Goal: Communication & Community: Share content

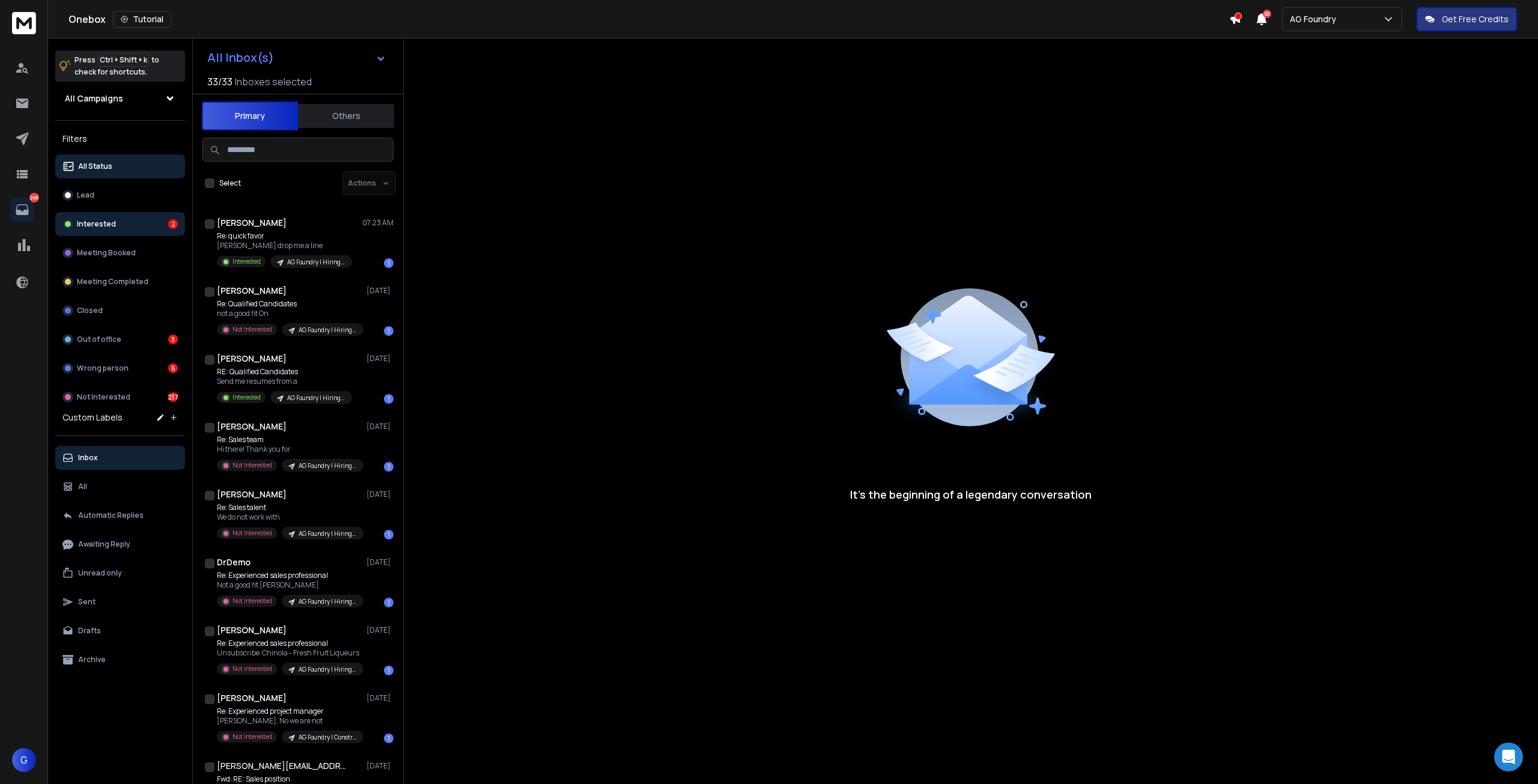
click at [143, 228] on button "Interested 2" at bounding box center [120, 224] width 130 height 24
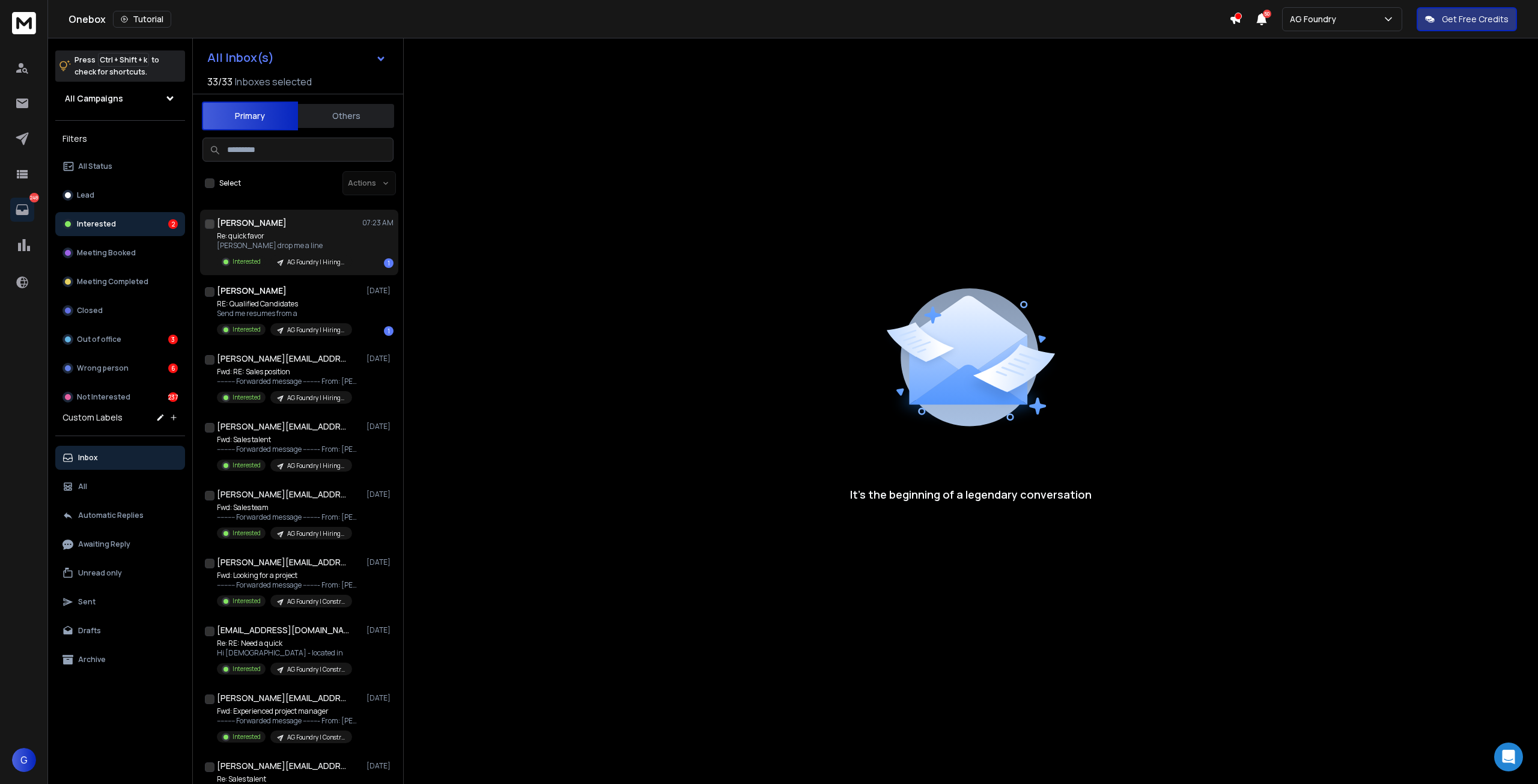
click at [334, 230] on div "Jack Doherty 07:23 AM Re: quick favor Greg drop me a line Interested AG Foundry…" at bounding box center [305, 242] width 176 height 51
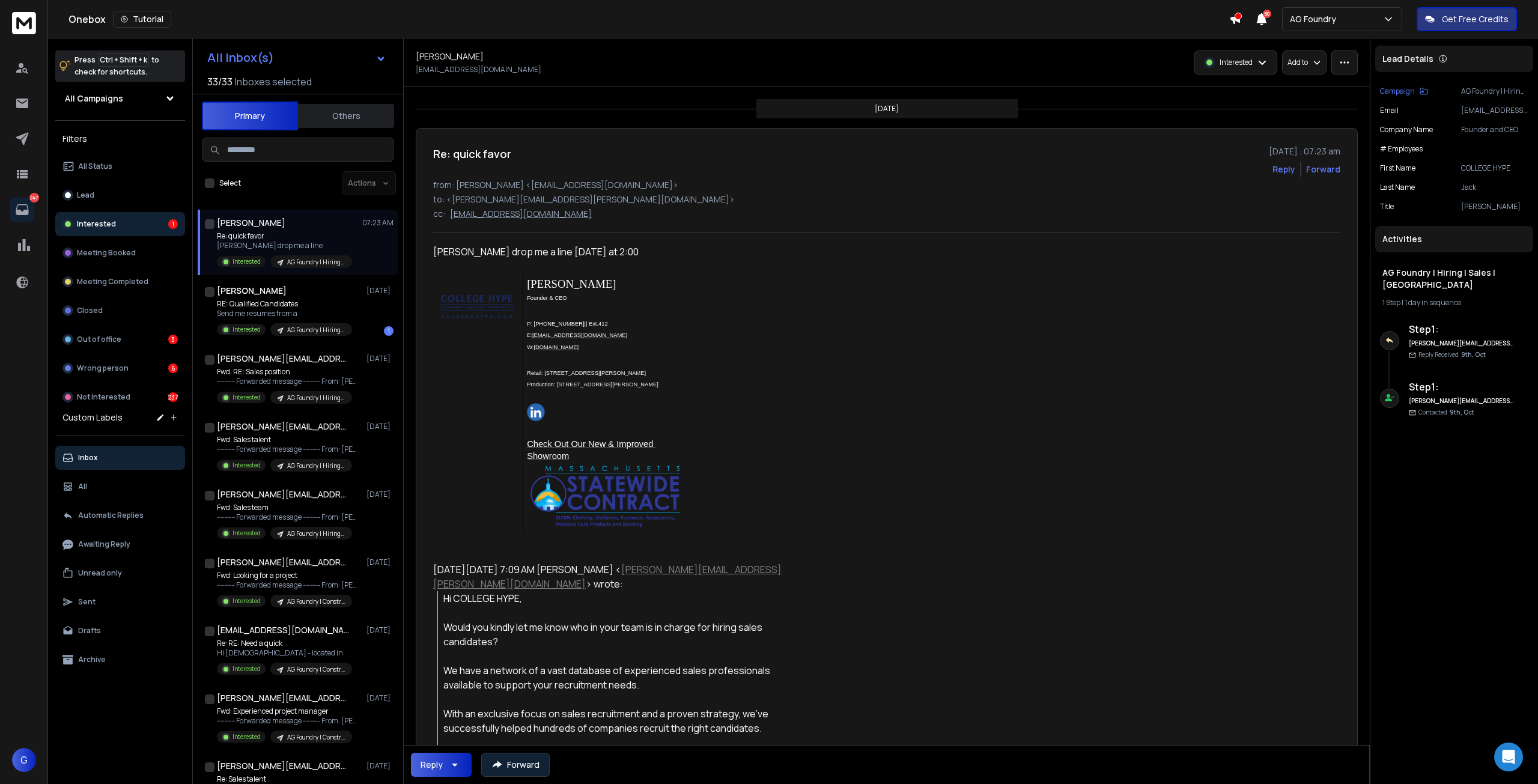
click at [521, 773] on button "Forward" at bounding box center [516, 764] width 69 height 24
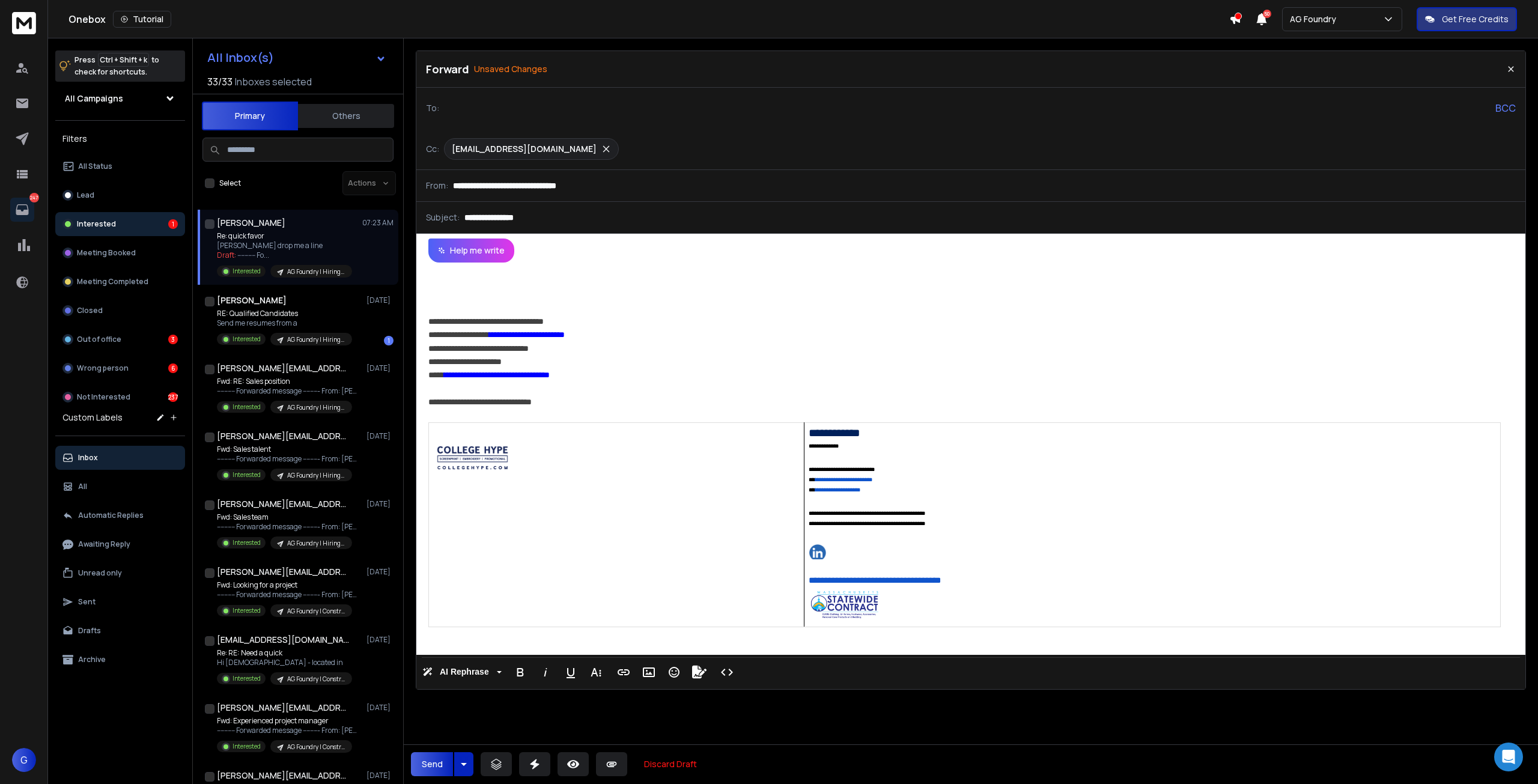
click at [472, 115] on input at bounding box center [485, 108] width 84 height 22
type input "**********"
click at [592, 109] on div "[PERSON_NAME][EMAIL_ADDRESS][DOMAIN_NAME]" at bounding box center [967, 108] width 1047 height 22
click at [443, 767] on button "Send" at bounding box center [432, 764] width 42 height 24
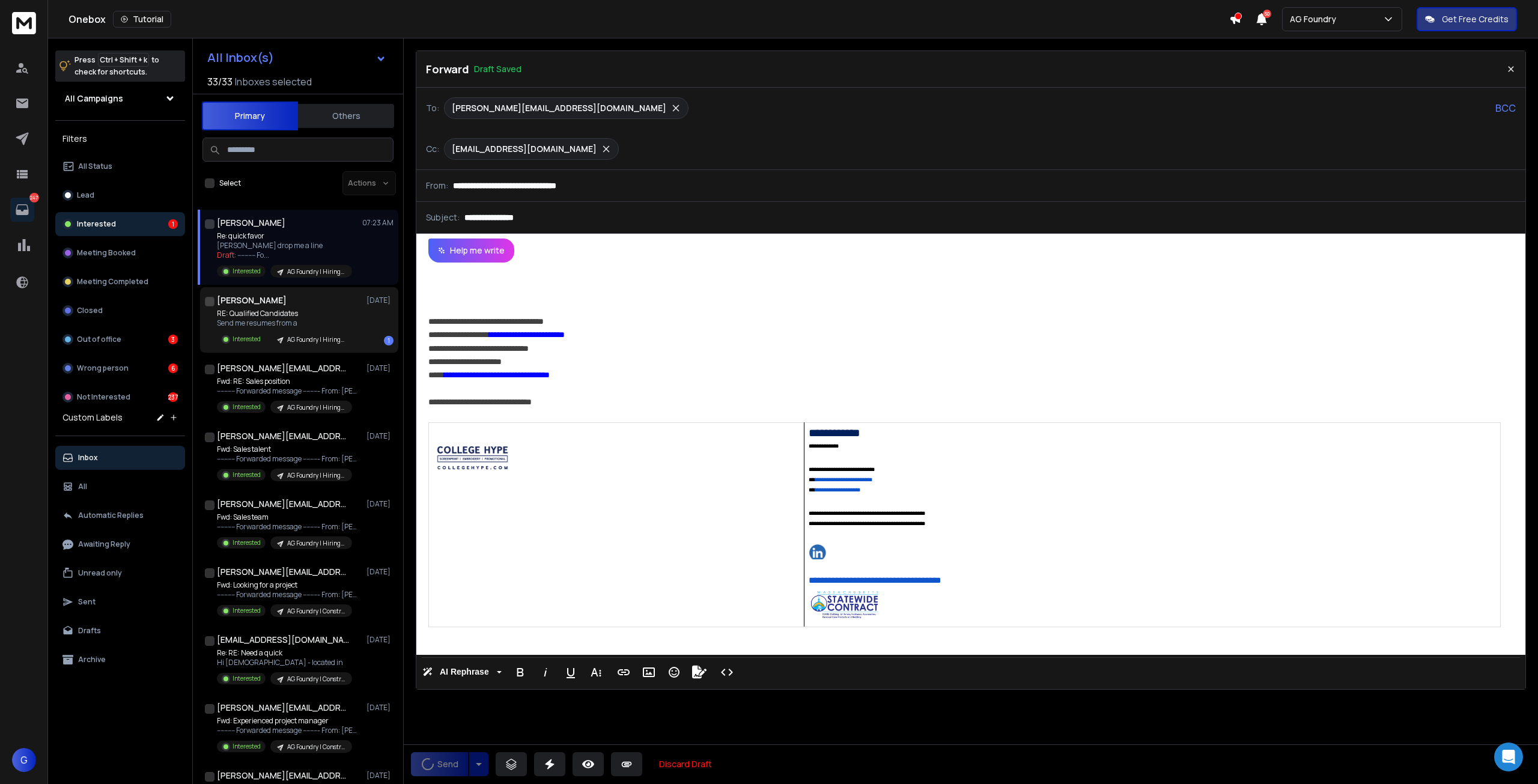
click at [330, 316] on p "RE: Qualified Candidates" at bounding box center [285, 313] width 135 height 10
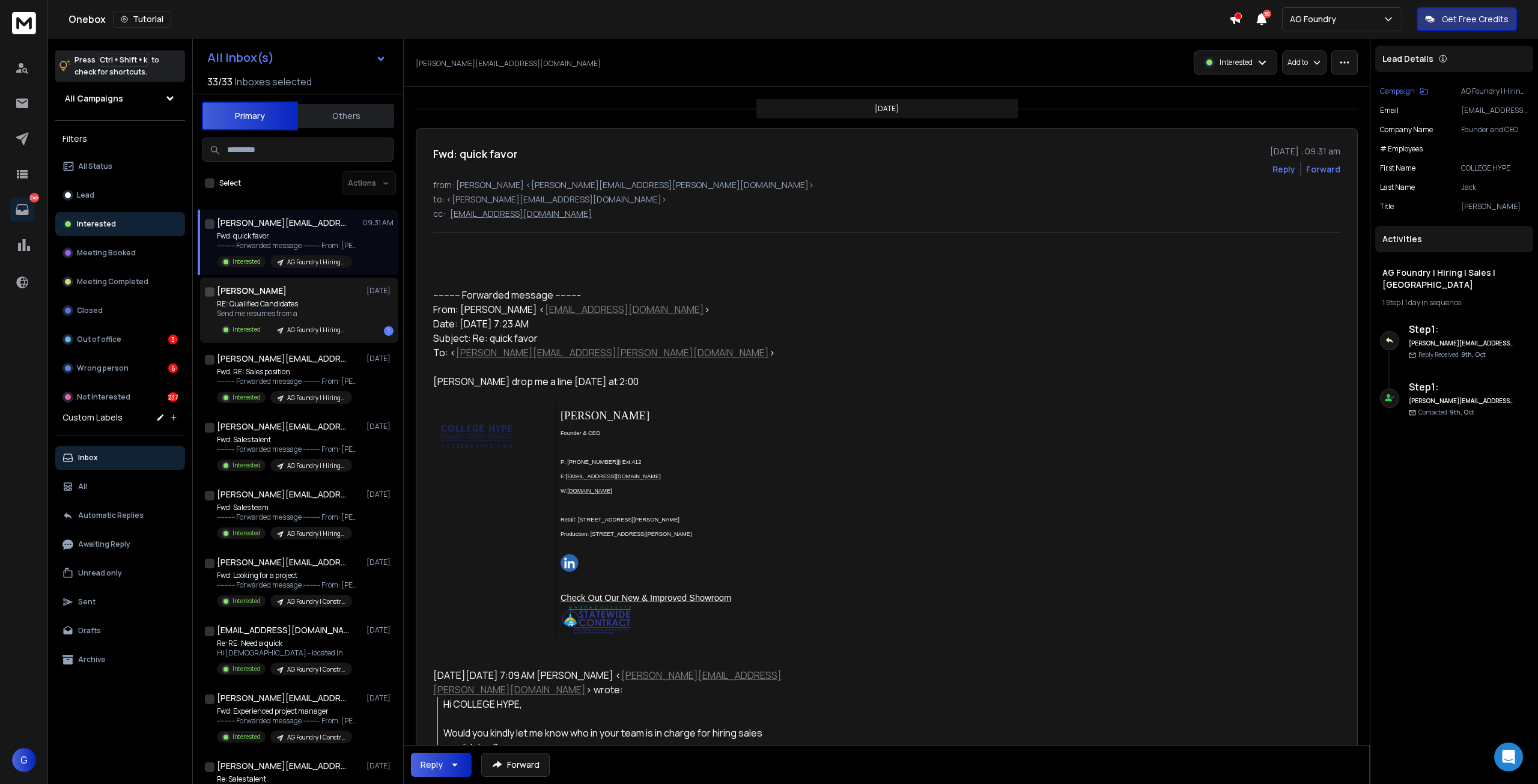
click at [336, 307] on p "RE: Qualified Candidates" at bounding box center [285, 304] width 135 height 10
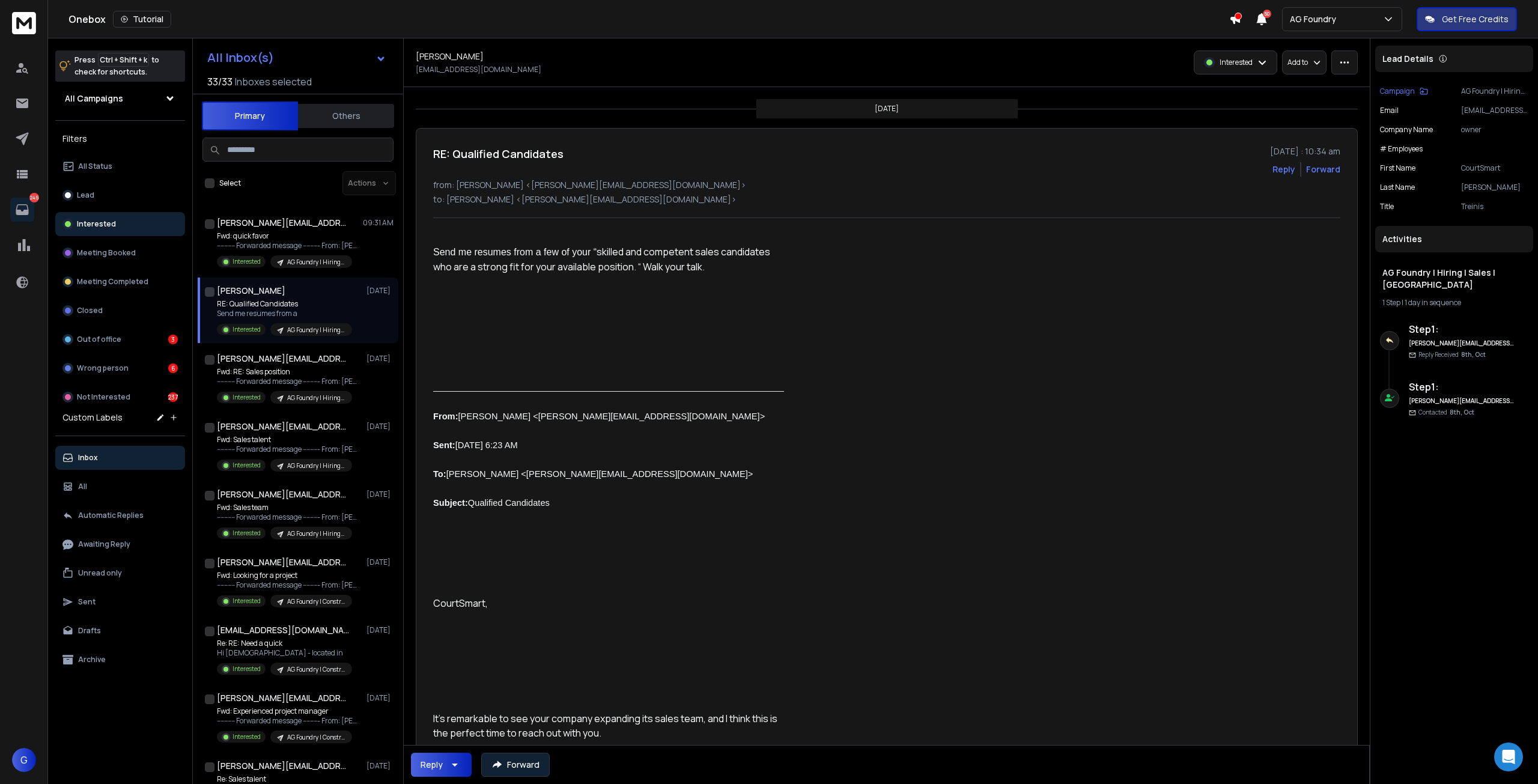
click at [539, 766] on button "Forward" at bounding box center [516, 764] width 69 height 24
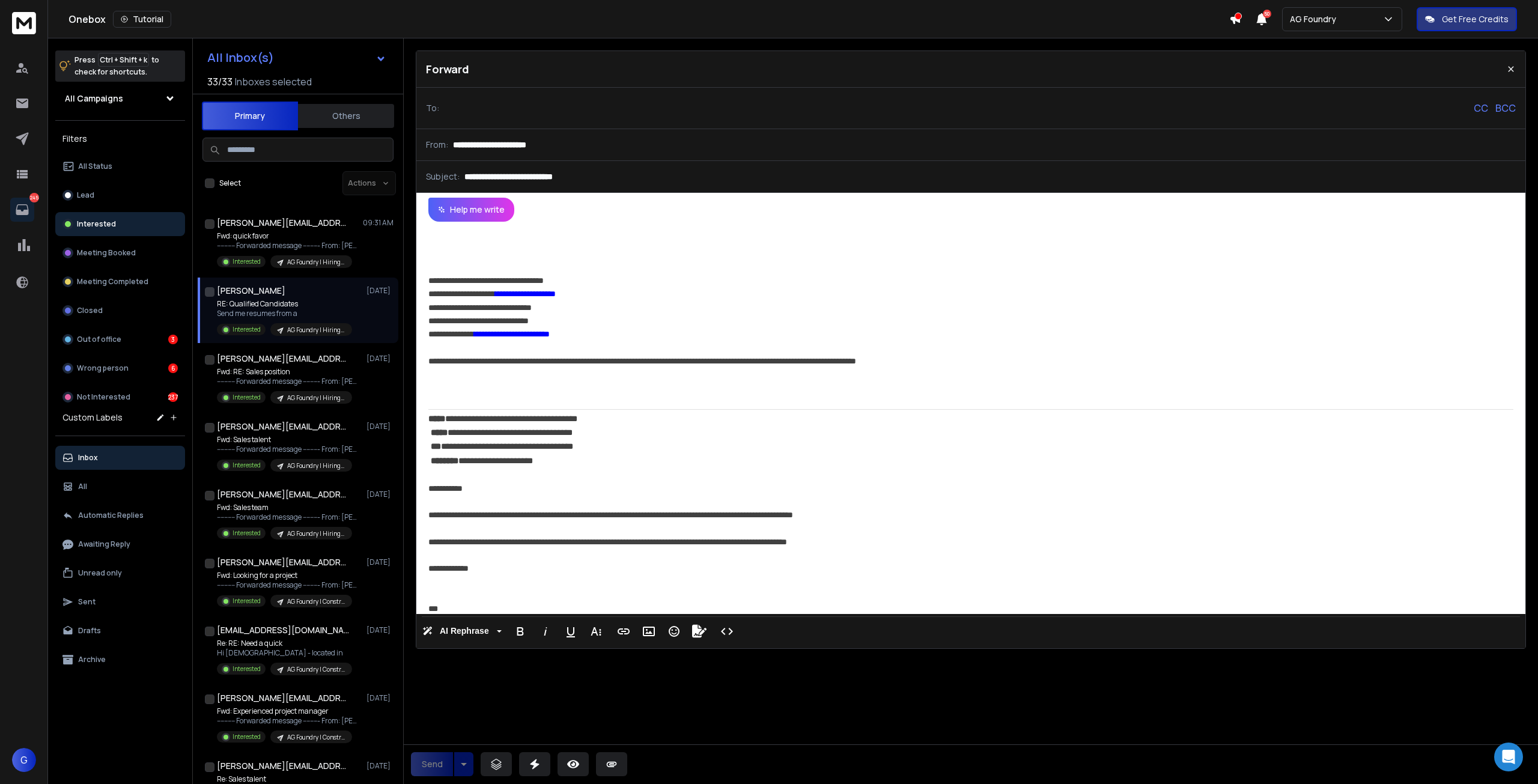
click at [477, 109] on input at bounding box center [485, 108] width 84 height 22
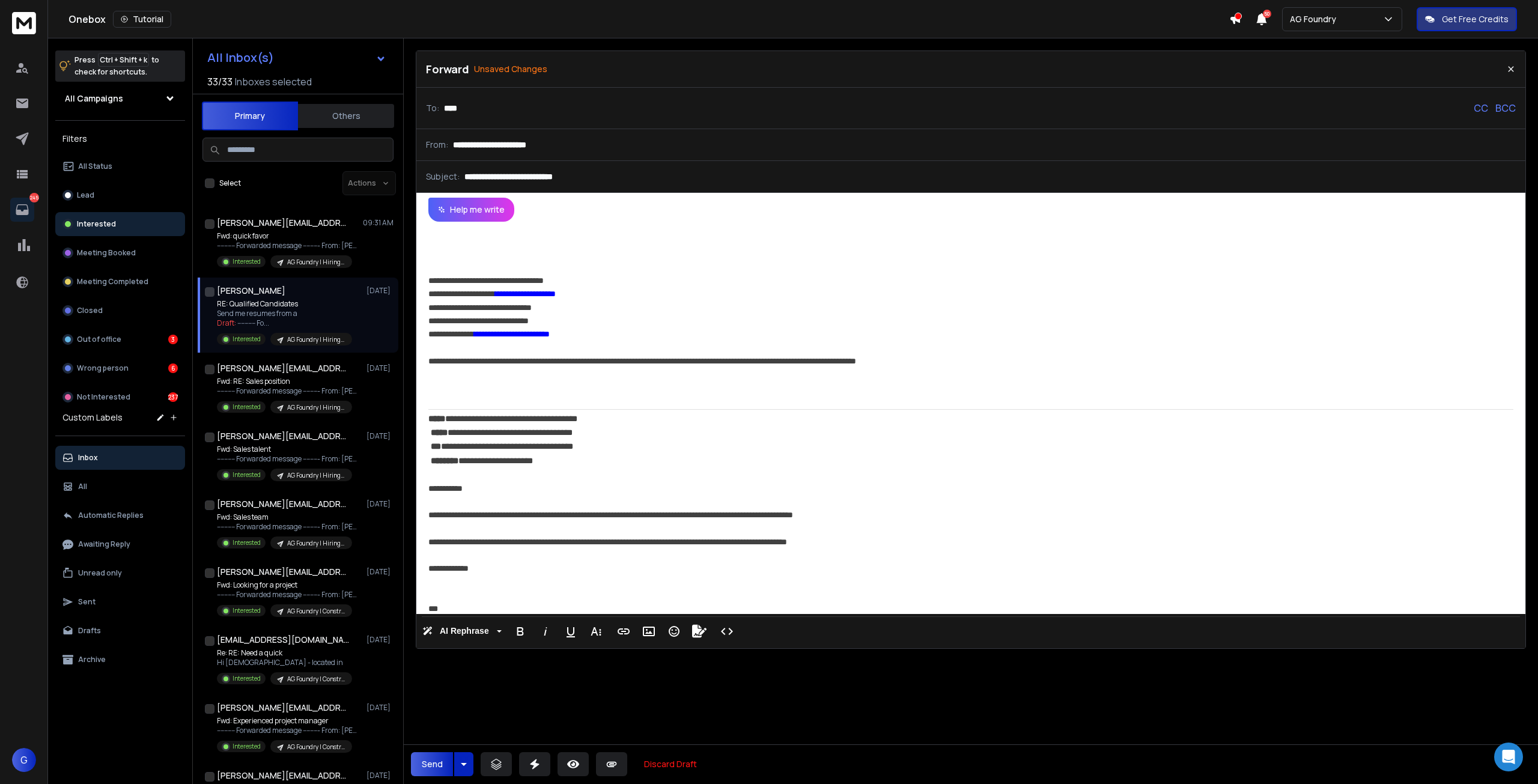
type input "**********"
click at [431, 763] on button "Send" at bounding box center [432, 764] width 42 height 24
